Goal: Task Accomplishment & Management: Use online tool/utility

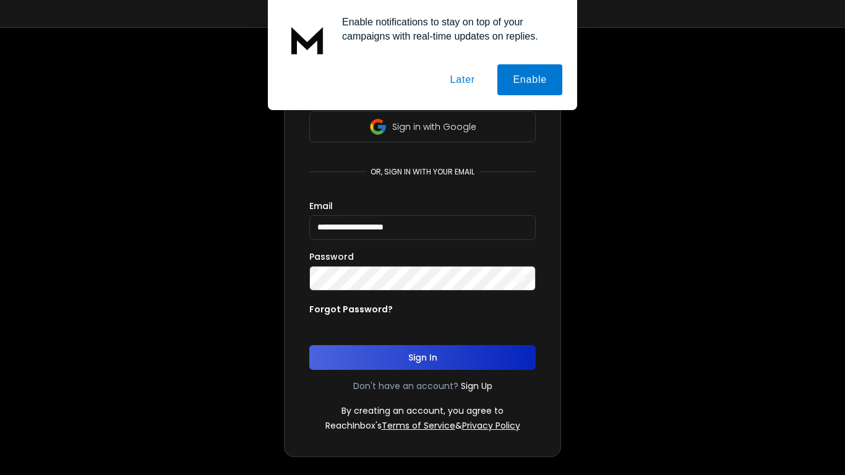
type input "**********"
click at [423, 357] on button "Sign In" at bounding box center [422, 357] width 226 height 25
